Goal: Navigation & Orientation: Find specific page/section

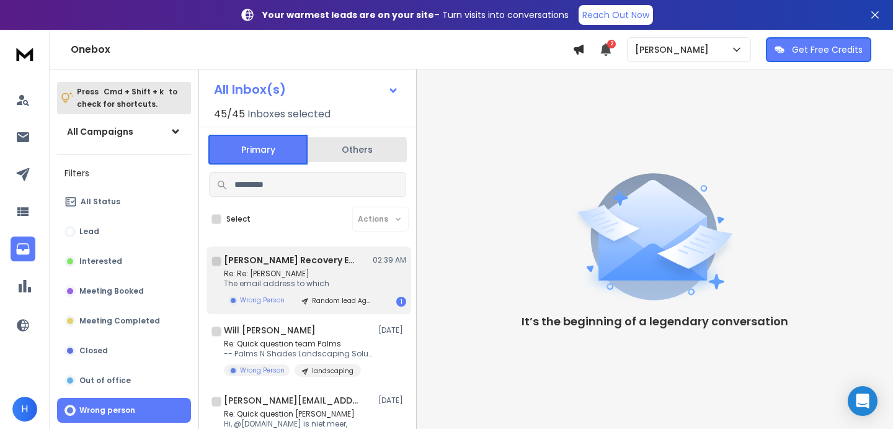
click at [326, 264] on div "[PERSON_NAME] Recovery Email 02:39 AM" at bounding box center [315, 260] width 182 height 12
click at [368, 269] on p "Re: Re: [PERSON_NAME]" at bounding box center [298, 274] width 149 height 10
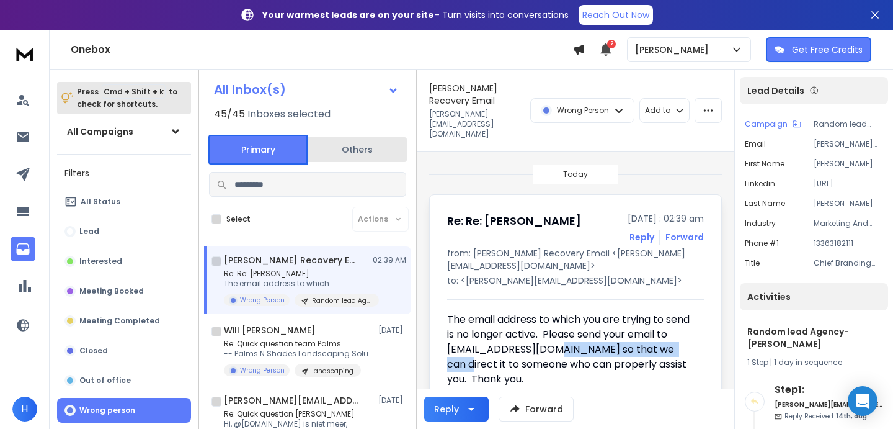
drag, startPoint x: 597, startPoint y: 303, endPoint x: 680, endPoint y: 306, distance: 83.8
click at [680, 312] on div "The email address to which you are trying to send is no longer active. Please s…" at bounding box center [575, 361] width 257 height 99
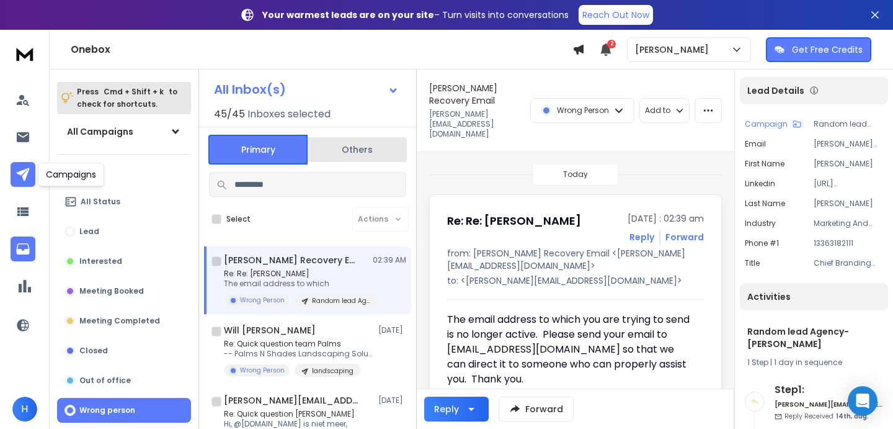
click at [20, 176] on icon at bounding box center [23, 174] width 15 height 15
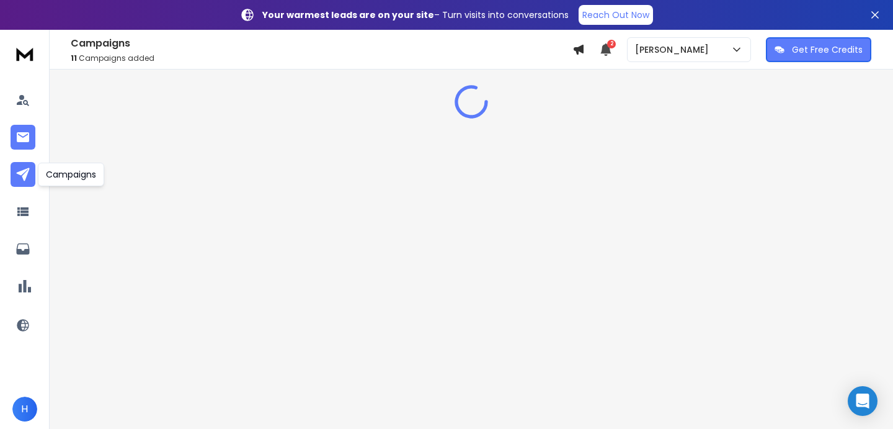
click at [28, 146] on link at bounding box center [23, 137] width 25 height 25
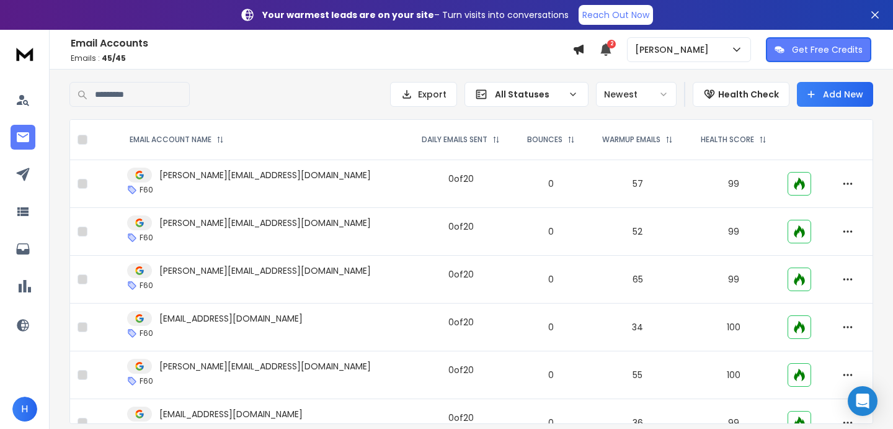
click at [39, 161] on div "H" at bounding box center [25, 232] width 50 height 404
click at [27, 176] on icon at bounding box center [23, 174] width 15 height 15
